Goal: Task Accomplishment & Management: Use online tool/utility

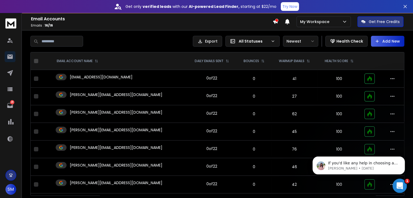
click at [399, 184] on icon "Open Intercom Messenger" at bounding box center [399, 185] width 4 height 4
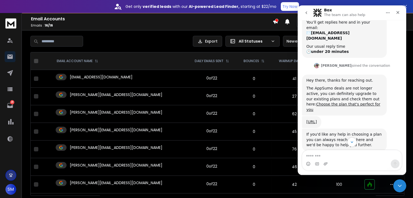
scroll to position [41, 0]
click at [363, 101] on link "Choose the plan that's perfect for you" at bounding box center [343, 106] width 74 height 10
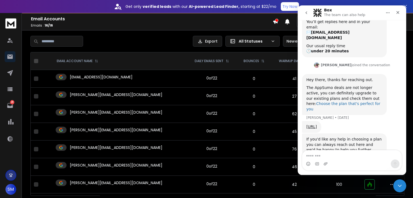
scroll to position [1, 0]
click at [317, 125] on link "[URL]" at bounding box center [311, 127] width 11 height 4
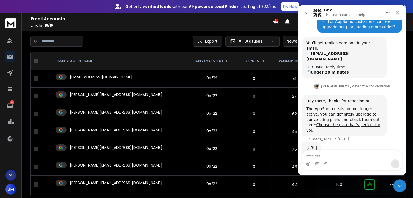
scroll to position [0, 0]
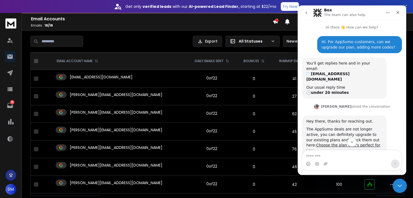
click at [398, 182] on icon "Close Intercom Messenger" at bounding box center [398, 185] width 7 height 7
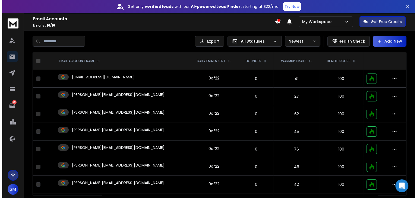
scroll to position [43, 0]
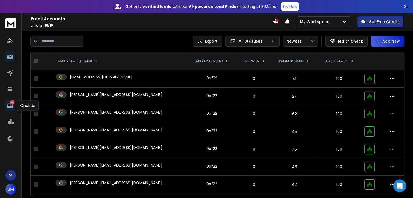
click at [7, 104] on icon at bounding box center [10, 105] width 7 height 7
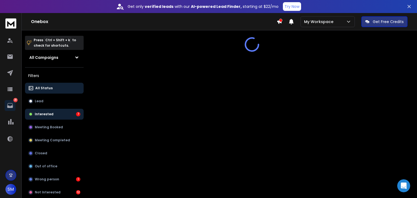
click at [44, 113] on p "Interested" at bounding box center [44, 114] width 19 height 4
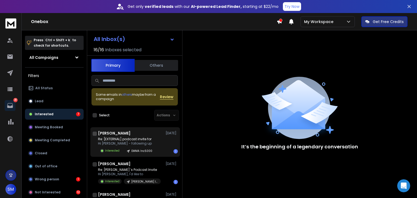
click at [155, 140] on div "Re: [EXTERNAL] podcast invite for Hi [PERSON_NAME] - following up Interested EM…" at bounding box center [138, 145] width 80 height 17
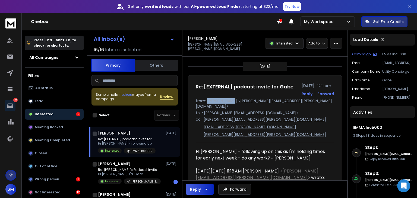
drag, startPoint x: 233, startPoint y: 98, endPoint x: 206, endPoint y: 96, distance: 27.2
click at [206, 98] on p "from: [PERSON_NAME] <[PERSON_NAME][EMAIL_ADDRESS][PERSON_NAME][DOMAIN_NAME]>" at bounding box center [265, 103] width 138 height 11
copy p "[PERSON_NAME]"
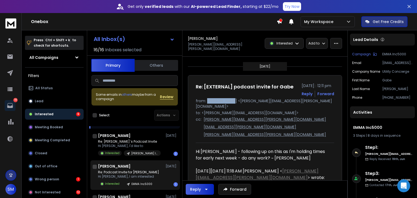
scroll to position [27, 0]
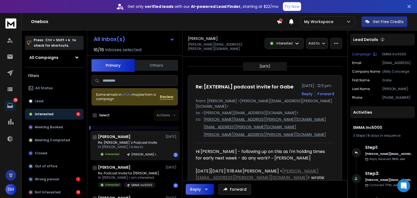
click at [148, 142] on p "Re: [PERSON_NAME]`s Podcast Invite" at bounding box center [129, 143] width 63 height 4
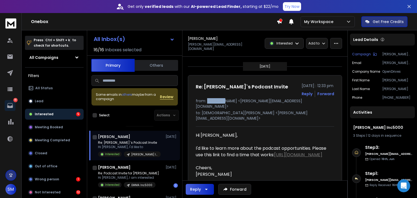
drag, startPoint x: 223, startPoint y: 97, endPoint x: 207, endPoint y: 96, distance: 16.1
click at [207, 98] on p "from: [PERSON_NAME] <[PERSON_NAME][EMAIL_ADDRESS][DOMAIN_NAME]>" at bounding box center [265, 103] width 138 height 11
copy p "[PERSON_NAME]"
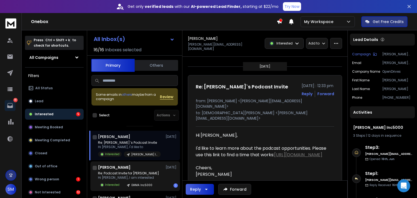
click at [148, 168] on div "[PERSON_NAME] [DATE]" at bounding box center [138, 167] width 80 height 5
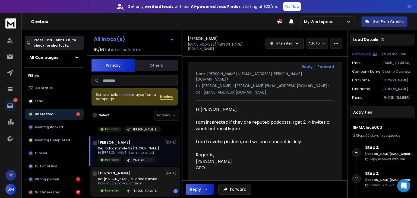
scroll to position [54, 0]
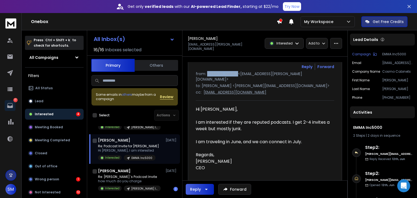
drag, startPoint x: 237, startPoint y: 69, endPoint x: 206, endPoint y: 69, distance: 30.7
click at [206, 71] on p "from: [PERSON_NAME] <[EMAIL_ADDRESS][PERSON_NAME][DOMAIN_NAME]>" at bounding box center [265, 76] width 138 height 11
copy p "[PERSON_NAME]"
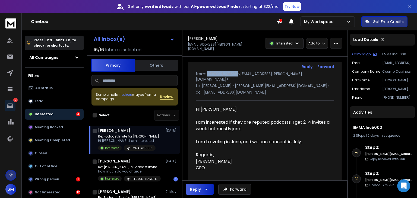
scroll to position [81, 0]
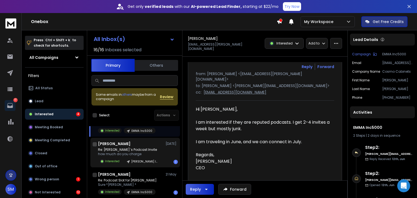
click at [153, 150] on p "Re: [PERSON_NAME]`s Podcast Invite" at bounding box center [129, 150] width 63 height 4
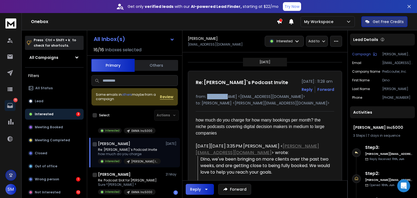
drag, startPoint x: 226, startPoint y: 96, endPoint x: 207, endPoint y: 96, distance: 18.7
click at [207, 96] on p "from: [PERSON_NAME] <[EMAIL_ADDRESS][DOMAIN_NAME]>" at bounding box center [265, 96] width 138 height 5
copy p "[PERSON_NAME]"
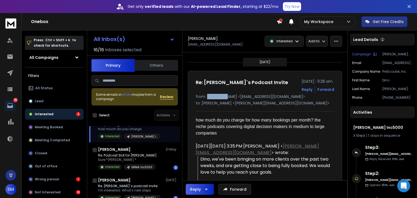
scroll to position [109, 0]
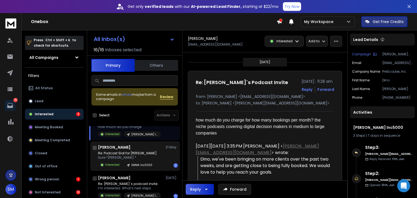
click at [150, 154] on p "Re: Podcast Slot for [PERSON_NAME]" at bounding box center [127, 153] width 59 height 4
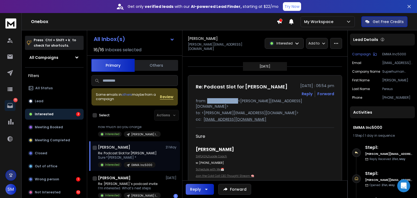
drag, startPoint x: 233, startPoint y: 96, endPoint x: 207, endPoint y: 97, distance: 26.6
click at [207, 98] on p "from: [PERSON_NAME] <[PERSON_NAME][EMAIL_ADDRESS][DOMAIN_NAME]>" at bounding box center [265, 103] width 138 height 11
drag, startPoint x: 208, startPoint y: 98, endPoint x: 327, endPoint y: 153, distance: 131.0
click at [327, 159] on div "w: [PHONE_NUMBER]" at bounding box center [263, 162] width 134 height 7
drag, startPoint x: 234, startPoint y: 96, endPoint x: 207, endPoint y: 98, distance: 27.5
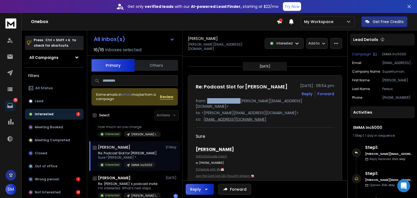
click at [207, 98] on p "from: [PERSON_NAME] <[PERSON_NAME][EMAIL_ADDRESS][DOMAIN_NAME]>" at bounding box center [265, 103] width 138 height 11
copy p "[PERSON_NAME]"
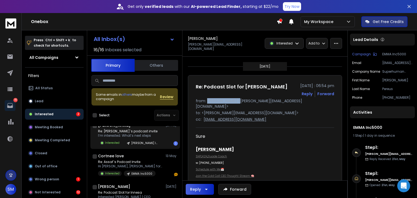
scroll to position [163, 0]
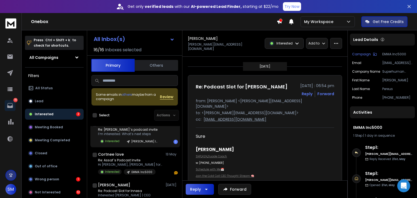
click at [157, 131] on p "Re: [PERSON_NAME]`s podcast invite" at bounding box center [129, 130] width 63 height 4
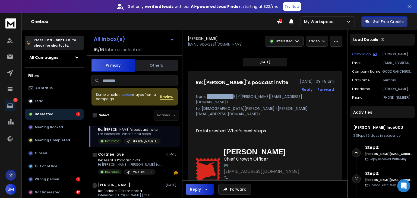
drag, startPoint x: 228, startPoint y: 96, endPoint x: 207, endPoint y: 95, distance: 21.5
click at [207, 95] on p "from: [PERSON_NAME] <[PERSON_NAME][EMAIL_ADDRESS][DOMAIN_NAME]>" at bounding box center [265, 99] width 138 height 11
copy p "[PERSON_NAME]"
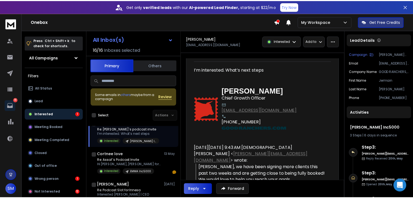
scroll to position [0, 0]
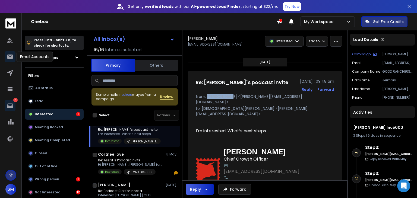
click at [8, 55] on icon at bounding box center [10, 56] width 7 height 7
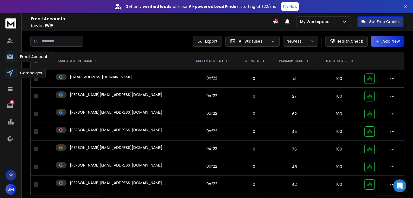
click at [11, 72] on icon at bounding box center [10, 73] width 6 height 6
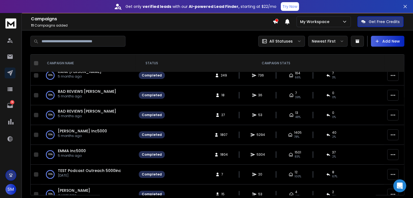
scroll to position [27, 0]
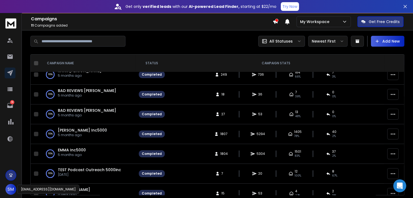
click at [11, 188] on span "SM" at bounding box center [10, 189] width 11 height 11
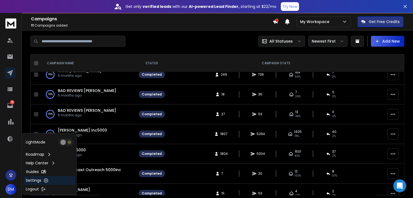
click at [37, 178] on p "Settings" at bounding box center [33, 180] width 15 height 5
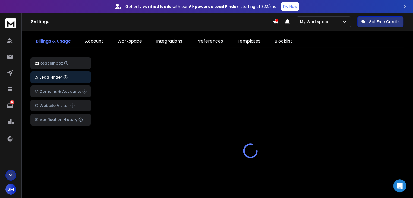
click at [47, 75] on button "Lead Finder" at bounding box center [60, 77] width 61 height 12
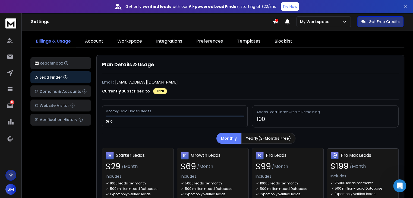
click at [182, 77] on div "Plan Details & Usage Email : [EMAIL_ADDRESS][DOMAIN_NAME] Currently Subscribed …" at bounding box center [250, 146] width 296 height 170
click at [155, 112] on div "Monthly Lead Finder Credits" at bounding box center [175, 111] width 138 height 4
click at [262, 117] on p "100" at bounding box center [324, 119] width 137 height 8
click at [260, 112] on h3 "Addon Lead Finder Credits Remaining" at bounding box center [324, 112] width 137 height 4
click at [281, 40] on link "Blocklist" at bounding box center [283, 41] width 28 height 11
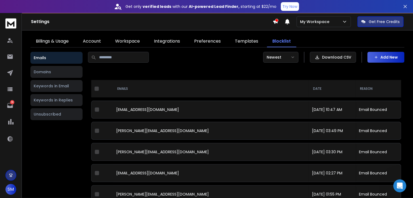
click at [96, 41] on link "Account" at bounding box center [91, 41] width 29 height 11
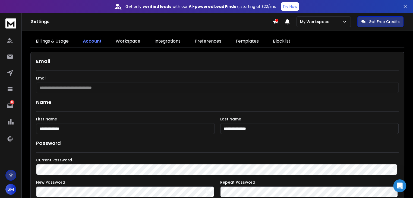
click at [127, 40] on link "Workspace" at bounding box center [128, 41] width 36 height 11
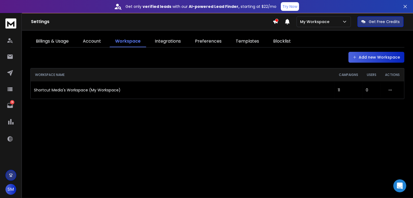
click at [47, 41] on link "Billings & Usage" at bounding box center [52, 41] width 44 height 11
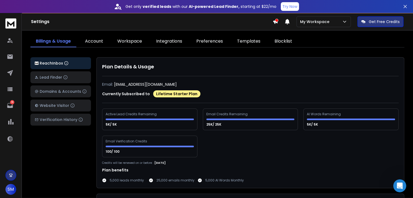
click at [95, 42] on link "Account" at bounding box center [93, 41] width 29 height 11
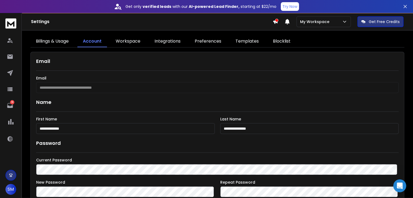
click at [117, 40] on link "Workspace" at bounding box center [128, 41] width 36 height 11
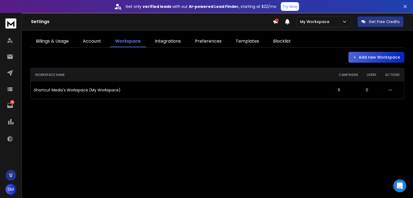
click at [46, 39] on link "Billings & Usage" at bounding box center [52, 41] width 44 height 11
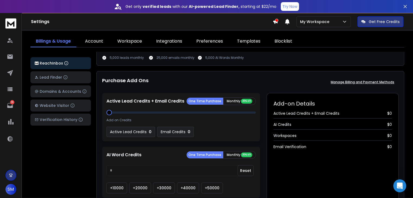
scroll to position [136, 0]
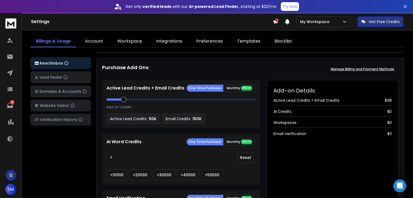
click at [123, 100] on span at bounding box center [123, 99] width 5 height 5
click at [106, 102] on span at bounding box center [108, 99] width 5 height 5
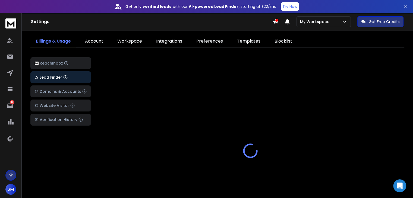
click at [50, 77] on button "Lead Finder" at bounding box center [60, 77] width 61 height 12
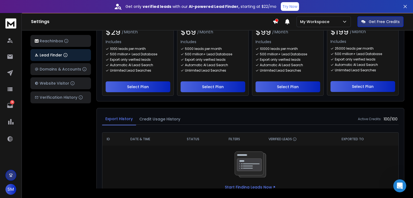
scroll to position [127, 0]
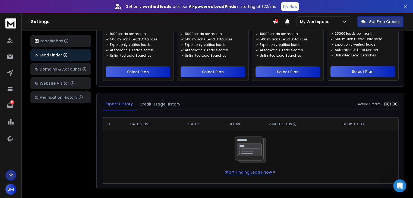
click at [237, 171] on link "Start Finding Leads Now" at bounding box center [250, 172] width 60 height 11
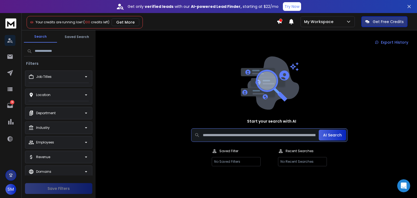
click at [83, 76] on icon at bounding box center [85, 76] width 5 height 5
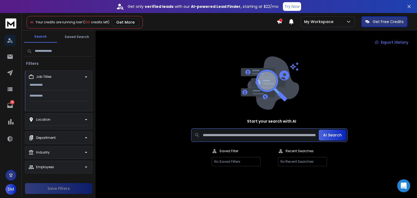
click at [48, 87] on input at bounding box center [58, 84] width 60 height 11
type input "***"
click at [81, 94] on div at bounding box center [58, 90] width 60 height 22
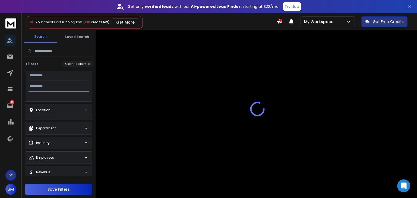
scroll to position [27, 0]
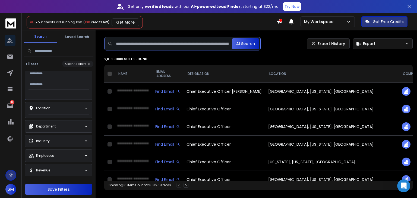
click at [69, 108] on div "Location" at bounding box center [58, 108] width 60 height 5
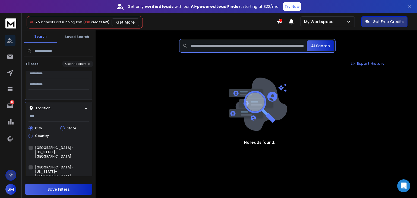
type input "***"
click at [30, 135] on button "Country" at bounding box center [30, 136] width 4 height 4
click at [50, 147] on label "[GEOGRAPHIC_DATA]" at bounding box center [53, 148] width 36 height 4
click at [33, 147] on States "[GEOGRAPHIC_DATA]" at bounding box center [30, 148] width 4 height 4
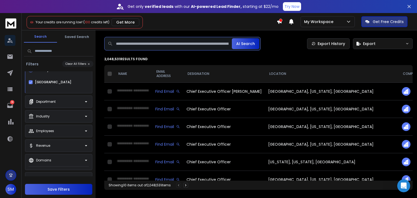
scroll to position [109, 0]
click at [84, 115] on icon at bounding box center [85, 115] width 5 height 5
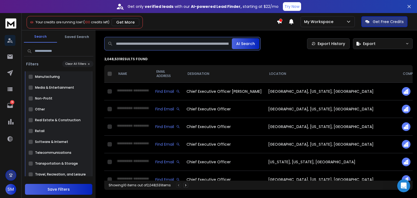
scroll to position [271, 0]
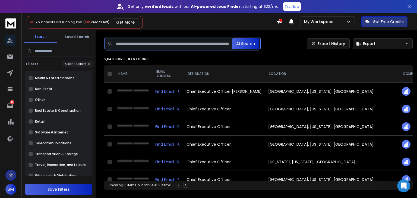
click at [30, 110] on Construction "Real Estate & Construction" at bounding box center [30, 111] width 4 height 4
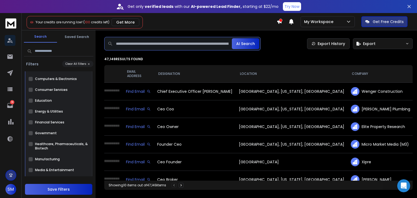
scroll to position [0, 29]
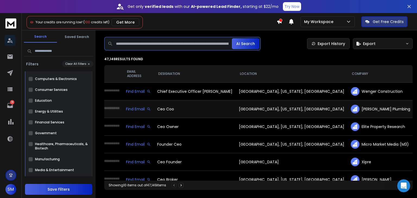
click at [351, 107] on div "[PERSON_NAME] Plumbing" at bounding box center [382, 109] width 63 height 9
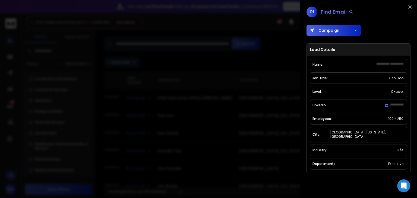
click at [355, 30] on icon "button" at bounding box center [356, 30] width 4 height 4
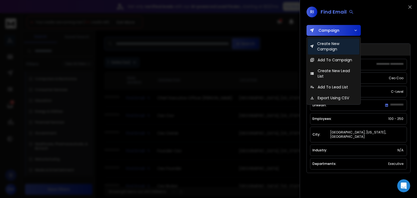
click at [375, 21] on div "RI Find Email Campaign Lead Details Name: ******** ******** Job Title: Ceo Coo …" at bounding box center [358, 90] width 104 height 167
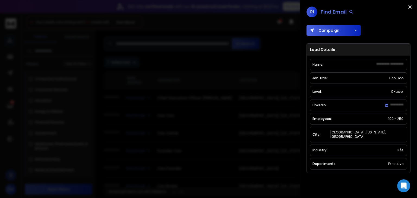
click at [409, 5] on icon "button" at bounding box center [409, 6] width 5 height 5
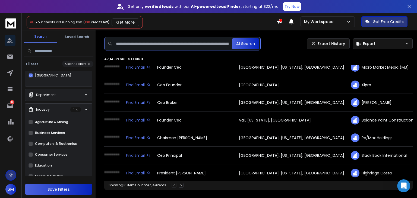
scroll to position [115, 0]
click at [83, 107] on icon at bounding box center [85, 108] width 5 height 5
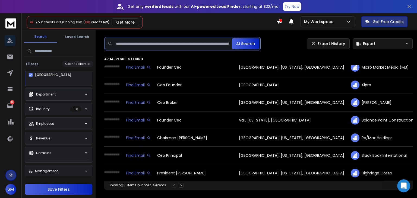
click at [83, 124] on icon at bounding box center [85, 123] width 5 height 5
click at [30, 135] on 25 "0 - 25" at bounding box center [30, 136] width 4 height 4
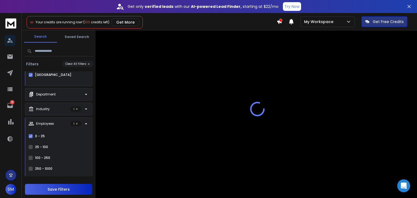
click at [29, 146] on 100 "25 - 100" at bounding box center [30, 147] width 4 height 4
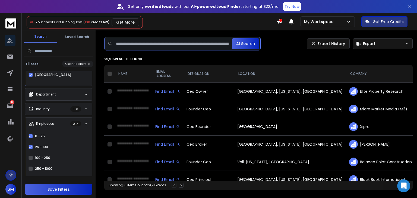
click at [92, 142] on div "Filters Clear All Filters Job Titles 1 ceo Location 1 [GEOGRAPHIC_DATA] *** Cit…" at bounding box center [59, 112] width 74 height 137
click at [83, 123] on icon at bounding box center [85, 123] width 5 height 5
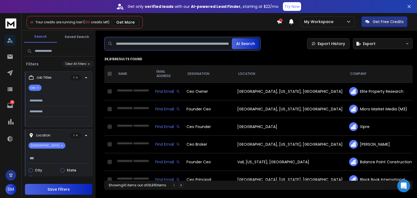
scroll to position [0, 0]
click at [85, 77] on icon at bounding box center [86, 77] width 2 height 1
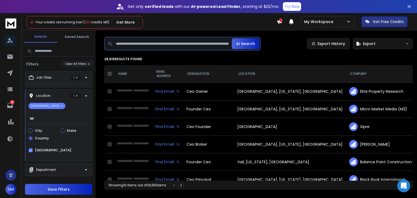
click at [83, 95] on icon at bounding box center [85, 95] width 5 height 5
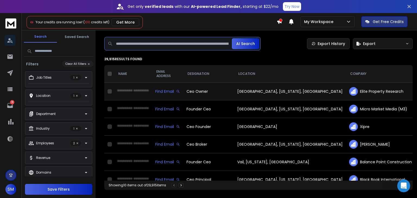
click at [111, 91] on button "button" at bounding box center [109, 91] width 4 height 4
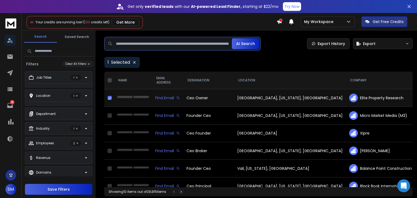
click at [110, 96] on button "button" at bounding box center [109, 98] width 4 height 4
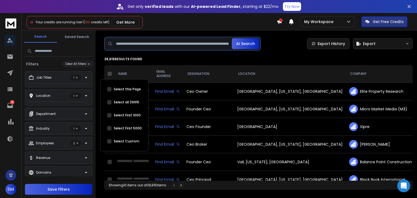
click at [108, 74] on button "Select this Page" at bounding box center [109, 74] width 4 height 4
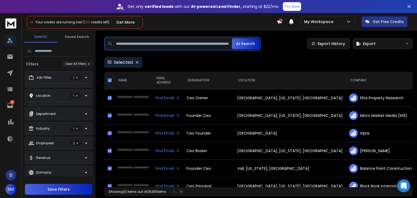
click at [114, 62] on p "Selected" at bounding box center [123, 62] width 19 height 7
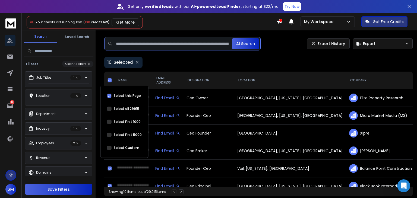
click at [108, 78] on button "Select this Page" at bounding box center [109, 80] width 4 height 4
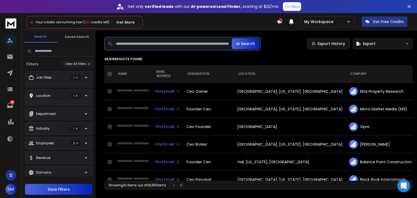
click at [85, 128] on icon at bounding box center [86, 128] width 2 height 1
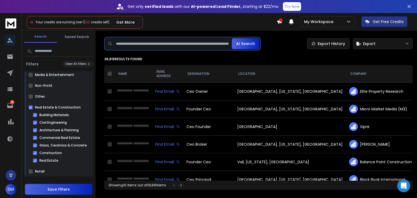
scroll to position [190, 0]
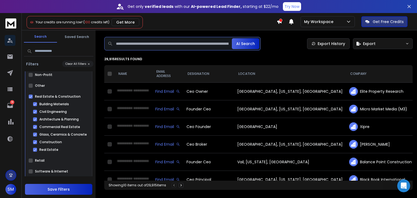
click at [35, 140] on button "Construction" at bounding box center [35, 142] width 4 height 4
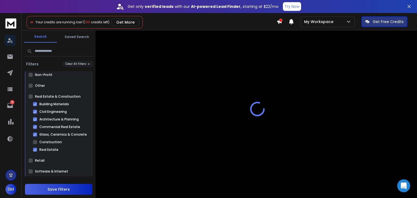
click at [36, 133] on Concrete "Glass, Ceramics & Concrete" at bounding box center [35, 134] width 4 height 4
click at [34, 127] on Estate "Commercial Real Estate" at bounding box center [35, 127] width 4 height 4
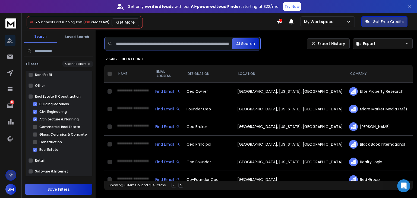
click at [33, 117] on Planning "Architecture & Planning" at bounding box center [35, 119] width 4 height 4
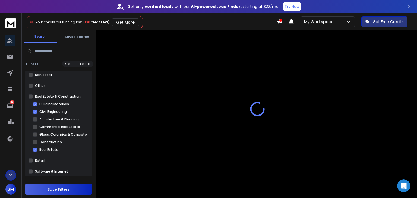
click at [35, 110] on Engineering "Civil Engineering" at bounding box center [35, 112] width 4 height 4
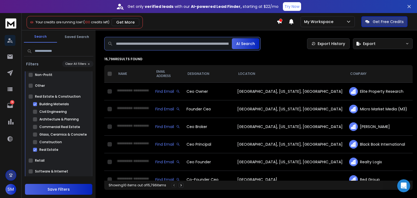
click at [34, 102] on Materials "Building Materials" at bounding box center [35, 104] width 4 height 4
click at [29, 96] on Construction "Real Estate & Construction" at bounding box center [30, 96] width 4 height 4
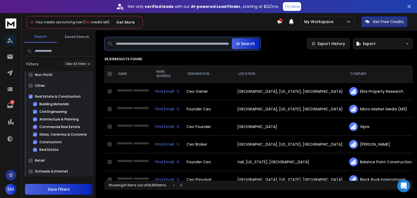
click at [29, 96] on Construction "Real Estate & Construction" at bounding box center [30, 96] width 4 height 4
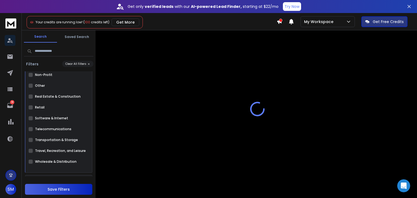
click at [29, 97] on Construction "Real Estate & Construction" at bounding box center [30, 96] width 4 height 4
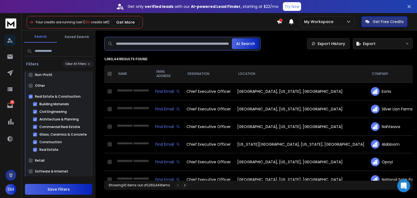
click at [35, 140] on button "Construction" at bounding box center [35, 142] width 4 height 4
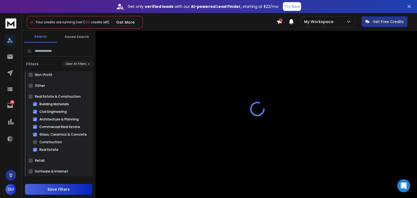
drag, startPoint x: 35, startPoint y: 132, endPoint x: 33, endPoint y: 129, distance: 3.5
click at [34, 132] on Concrete "Glass, Ceramics & Concrete" at bounding box center [35, 134] width 4 height 4
click at [33, 126] on Estate "Commercial Real Estate" at bounding box center [35, 127] width 4 height 4
click at [37, 117] on Planning "Architecture & Planning" at bounding box center [35, 119] width 4 height 4
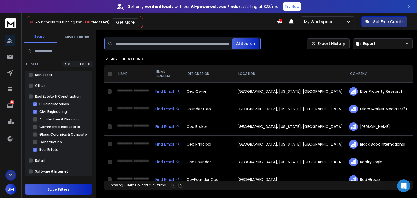
click at [35, 111] on Engineering "Civil Engineering" at bounding box center [35, 112] width 4 height 4
click at [34, 103] on Materials "Building Materials" at bounding box center [35, 104] width 4 height 4
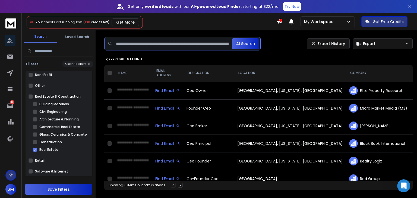
scroll to position [0, 0]
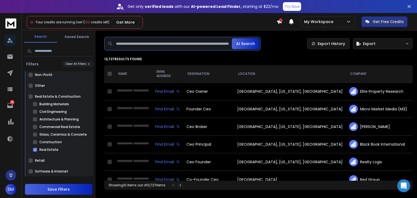
click at [36, 149] on Estate "Real Estate" at bounding box center [35, 150] width 4 height 4
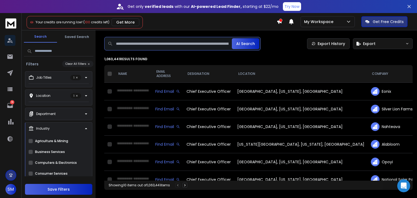
click at [83, 128] on icon at bounding box center [85, 128] width 5 height 5
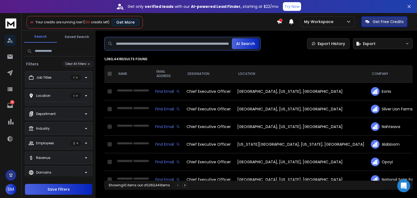
click at [119, 22] on button "Get More" at bounding box center [126, 22] width 28 height 8
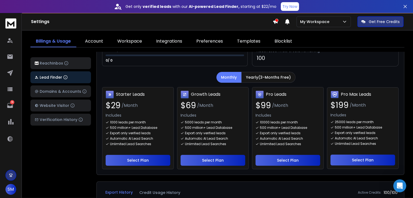
scroll to position [81, 0]
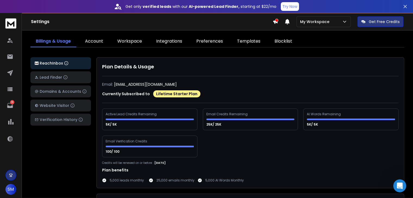
click at [62, 60] on button "ReachInbox" at bounding box center [60, 63] width 61 height 12
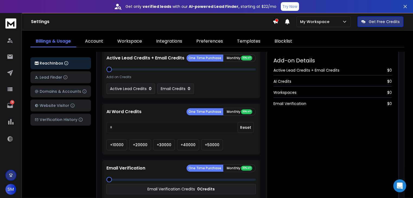
scroll to position [138, 0]
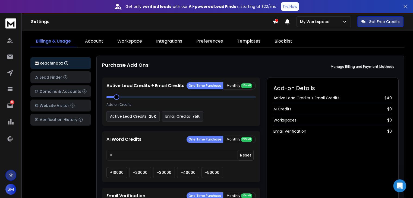
click at [116, 96] on span at bounding box center [180, 97] width 149 height 2
click at [114, 95] on span at bounding box center [116, 96] width 5 height 5
click at [107, 96] on span at bounding box center [110, 97] width 8 height 2
click at [117, 96] on span at bounding box center [180, 97] width 149 height 2
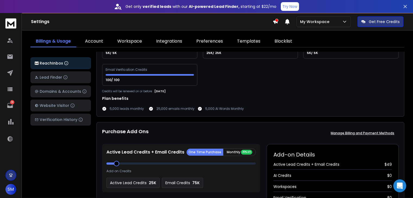
scroll to position [84, 0]
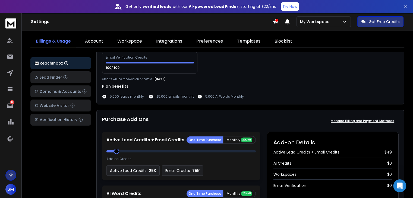
click at [223, 139] on button "One Time Purchase" at bounding box center [204, 139] width 37 height 7
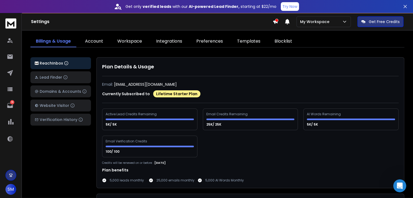
scroll to position [39, 0]
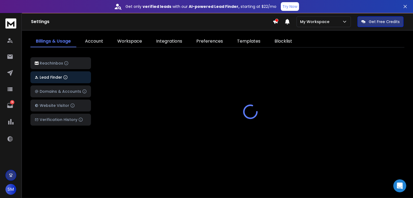
click at [49, 77] on button "Lead Finder" at bounding box center [60, 77] width 61 height 12
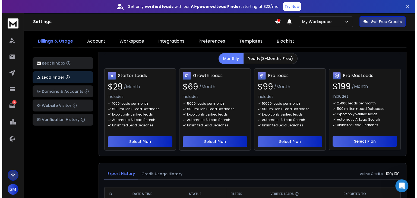
scroll to position [46, 0]
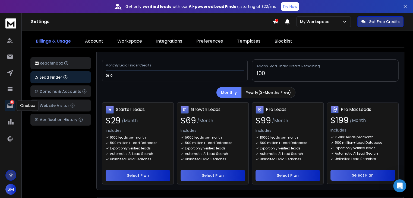
click at [8, 104] on icon at bounding box center [10, 105] width 6 height 5
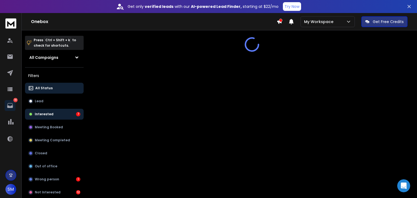
click at [65, 114] on button "Interested 7" at bounding box center [54, 114] width 59 height 11
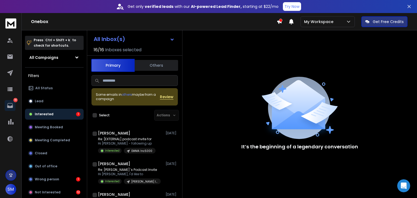
click at [165, 96] on span "Review" at bounding box center [167, 96] width 14 height 5
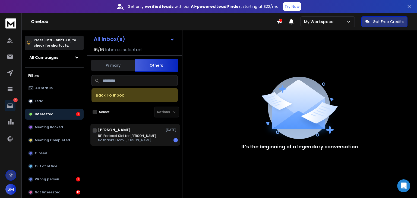
click at [147, 134] on div "RE: Podcast Slot for [PERSON_NAME] No thanks From: [PERSON_NAME] 1" at bounding box center [138, 138] width 80 height 9
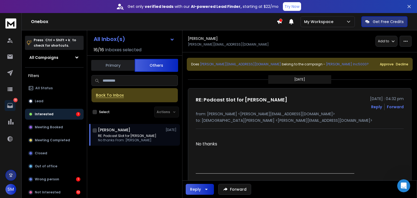
drag, startPoint x: 137, startPoint y: 117, endPoint x: 118, endPoint y: 109, distance: 20.7
click at [136, 117] on div "Select Actions" at bounding box center [134, 110] width 95 height 13
click at [103, 94] on span "Back To Inbox" at bounding box center [110, 95] width 28 height 5
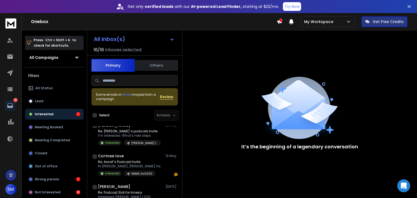
scroll to position [163, 0]
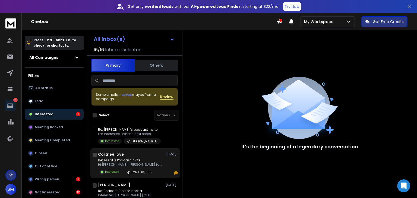
click at [151, 161] on p "Re: Assaf`s Podcast Invite" at bounding box center [130, 160] width 65 height 4
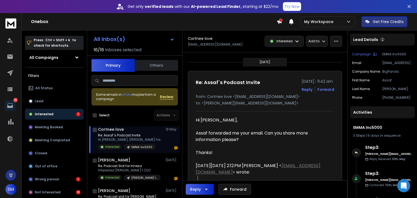
scroll to position [190, 0]
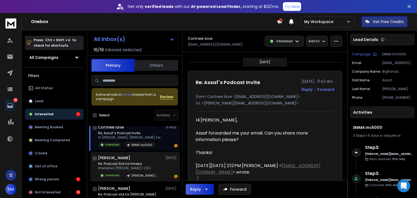
click at [159, 167] on p "Interested [PERSON_NAME] | CEO" at bounding box center [129, 168] width 63 height 4
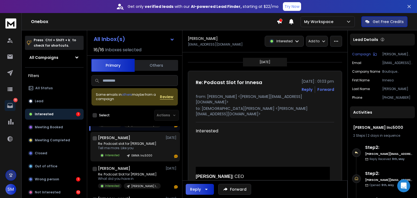
scroll to position [244, 0]
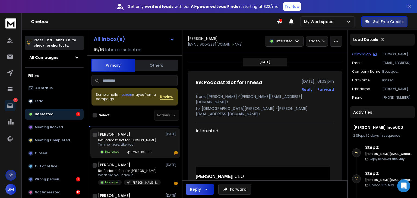
click at [153, 142] on div "Re: Podcast slot for [PERSON_NAME] me more. Like you Interested EMMA Inc5000" at bounding box center [138, 146] width 80 height 17
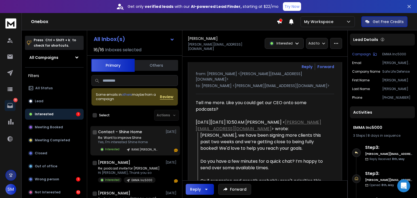
scroll to position [353, 0]
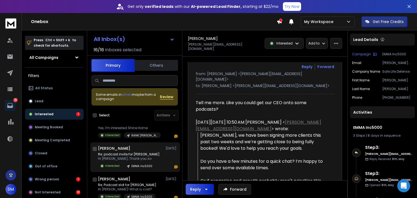
click at [145, 158] on p "Hi [PERSON_NAME], Thank you so" at bounding box center [129, 159] width 62 height 4
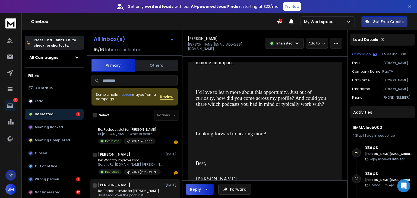
scroll to position [407, 0]
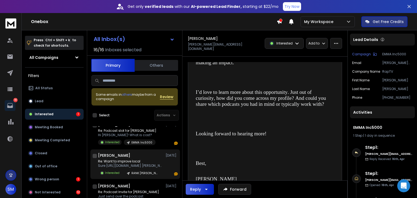
click at [147, 154] on div "[PERSON_NAME] [DATE]" at bounding box center [138, 155] width 80 height 5
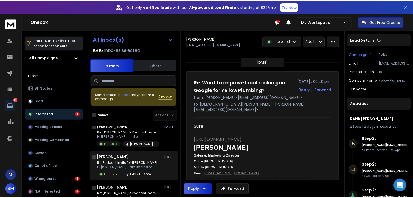
scroll to position [0, 0]
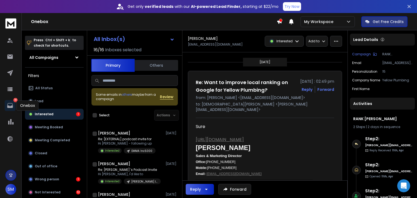
click at [12, 103] on icon at bounding box center [10, 105] width 7 height 7
click at [8, 57] on icon at bounding box center [9, 57] width 5 height 4
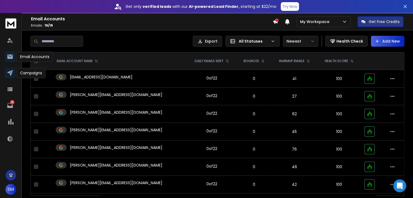
click at [9, 72] on icon at bounding box center [10, 73] width 6 height 6
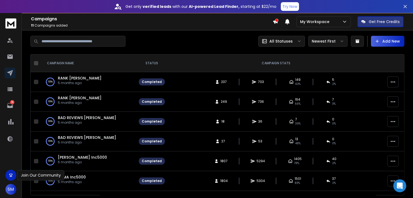
click at [8, 174] on link at bounding box center [10, 175] width 11 height 11
click at [6, 190] on span "SM" at bounding box center [10, 189] width 11 height 11
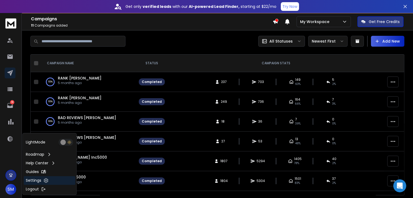
click at [41, 180] on p "Settings" at bounding box center [33, 180] width 15 height 5
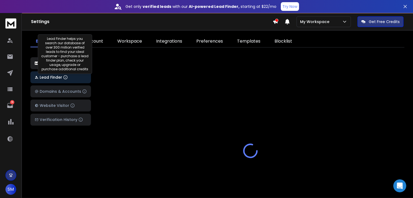
click at [63, 77] on circle "button" at bounding box center [65, 77] width 4 height 4
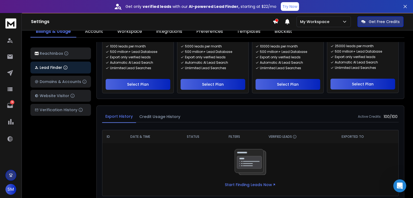
scroll to position [22, 0]
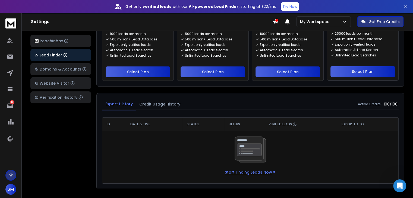
click at [256, 171] on link "Start Finding Leads Now" at bounding box center [250, 172] width 60 height 11
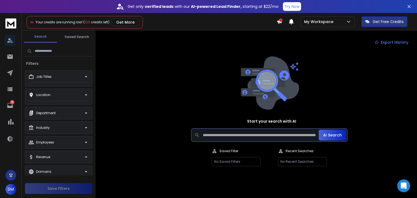
click at [80, 129] on div "Industry" at bounding box center [58, 127] width 60 height 5
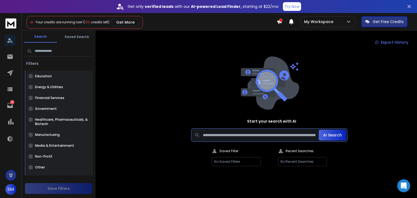
scroll to position [109, 0]
click at [30, 117] on Biotech "Healthcare, Pharmaceuticals, & Biotech" at bounding box center [30, 118] width 4 height 4
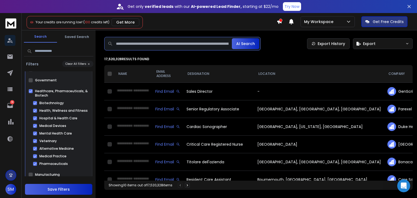
scroll to position [136, 0]
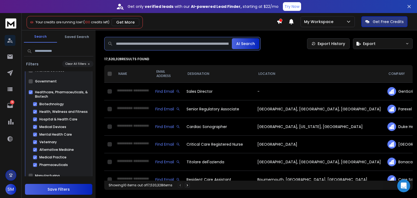
click at [35, 104] on button "Biotechnology" at bounding box center [35, 104] width 4 height 4
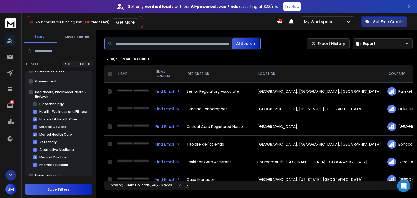
click at [35, 127] on Devices "Medical Devices" at bounding box center [35, 127] width 4 height 4
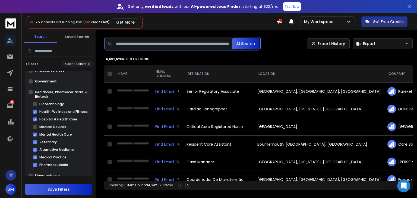
click at [34, 133] on Care "Mental Health Care" at bounding box center [35, 134] width 4 height 4
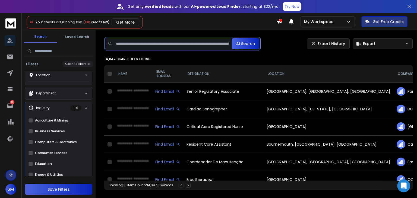
scroll to position [0, 0]
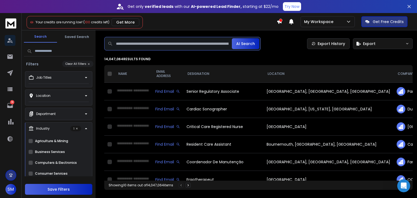
click at [83, 76] on icon at bounding box center [85, 77] width 5 height 5
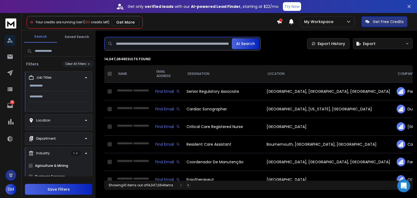
click at [56, 87] on input at bounding box center [58, 85] width 60 height 11
type input "***"
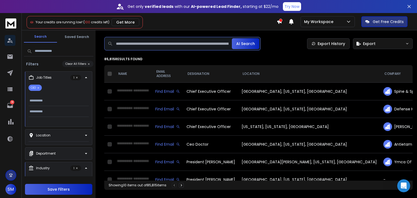
click at [83, 77] on icon at bounding box center [85, 77] width 5 height 5
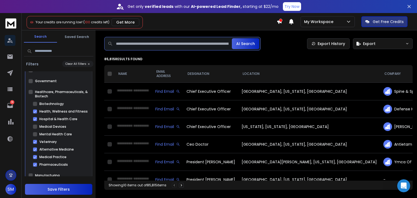
scroll to position [136, 0]
click at [34, 134] on Care "Mental Health Care" at bounding box center [35, 134] width 4 height 4
click at [30, 91] on Biotech "Healthcare, Pharmaceuticals, & Biotech" at bounding box center [30, 92] width 4 height 4
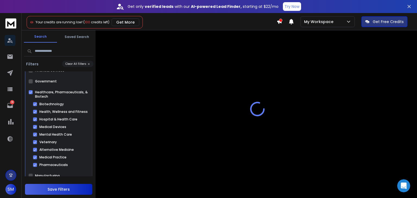
click at [30, 91] on Biotech "Healthcare, Pharmaceuticals, & Biotech" at bounding box center [30, 92] width 4 height 4
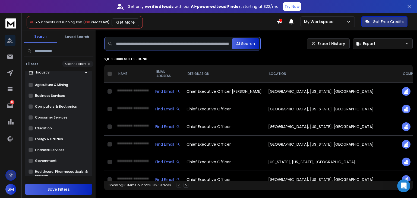
scroll to position [54, 0]
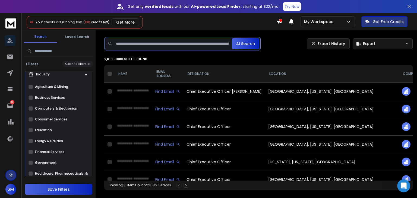
click at [29, 116] on div "Consumer Services" at bounding box center [58, 119] width 60 height 11
click at [31, 119] on Services "Consumer Services" at bounding box center [30, 119] width 4 height 4
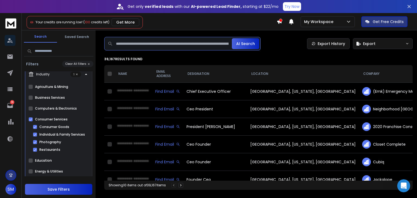
click at [35, 125] on Goods "Consumer Goods" at bounding box center [35, 127] width 4 height 4
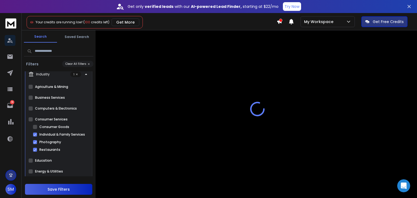
click at [34, 135] on Services "Individual & Family Services" at bounding box center [35, 134] width 4 height 4
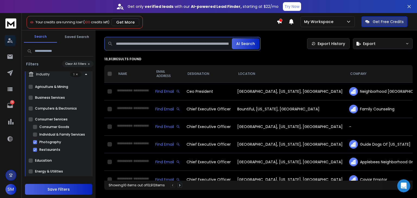
click at [35, 140] on button "Photography" at bounding box center [35, 142] width 4 height 4
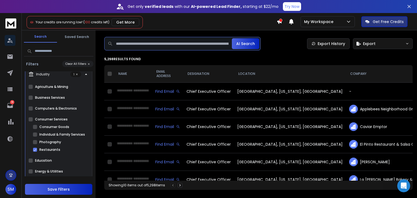
click at [31, 119] on Services "Consumer Services" at bounding box center [30, 119] width 4 height 4
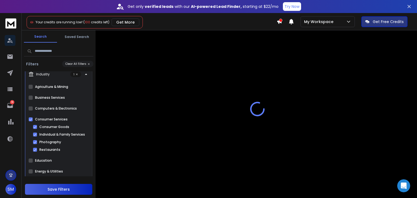
click at [31, 119] on Services "Consumer Services" at bounding box center [30, 119] width 4 height 4
